Goal: Information Seeking & Learning: Find specific fact

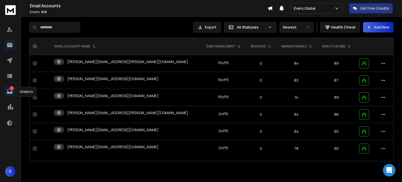
click at [9, 92] on icon at bounding box center [10, 91] width 6 height 6
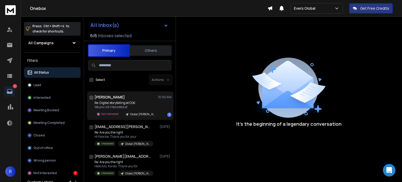
click at [121, 101] on p "Re: Digital storytelling at CGK" at bounding box center [125, 103] width 63 height 4
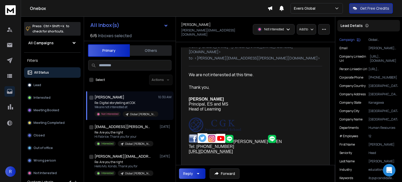
scroll to position [44, 0]
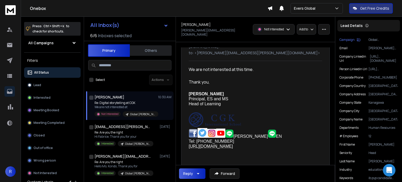
click at [210, 144] on span "[URL][DOMAIN_NAME]" at bounding box center [211, 146] width 44 height 4
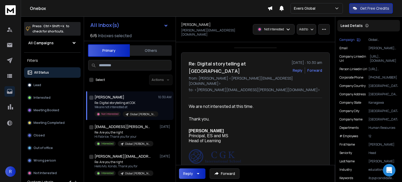
scroll to position [0, 0]
